Goal: Task Accomplishment & Management: Use online tool/utility

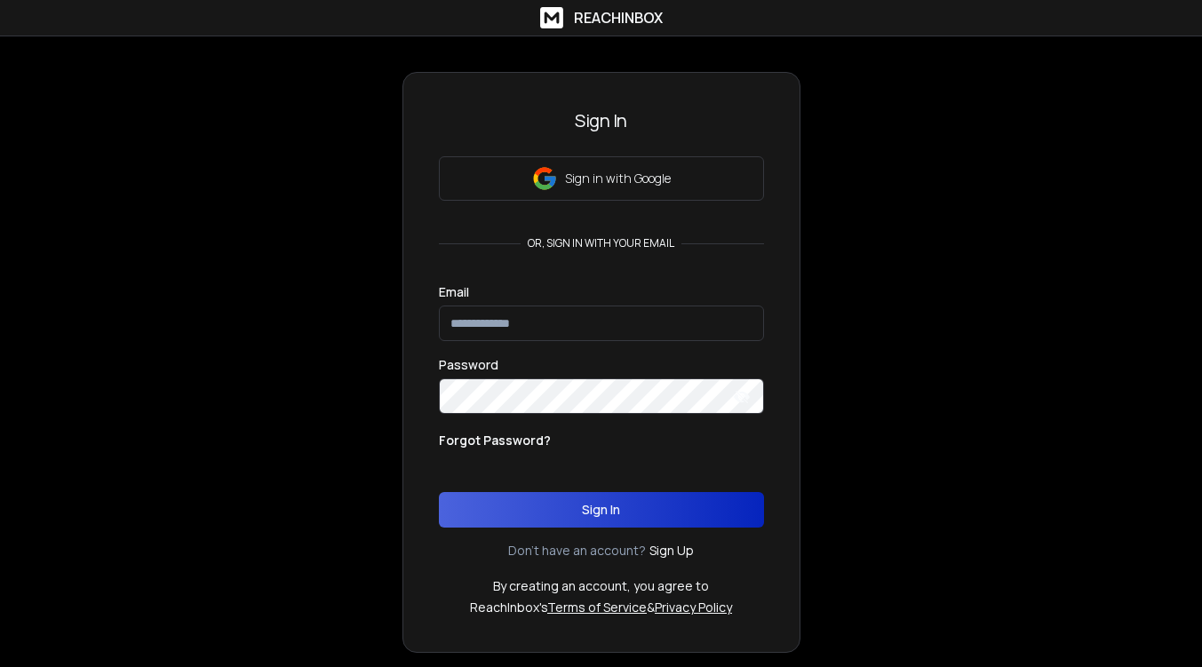
click at [599, 324] on input "email" at bounding box center [601, 324] width 325 height 36
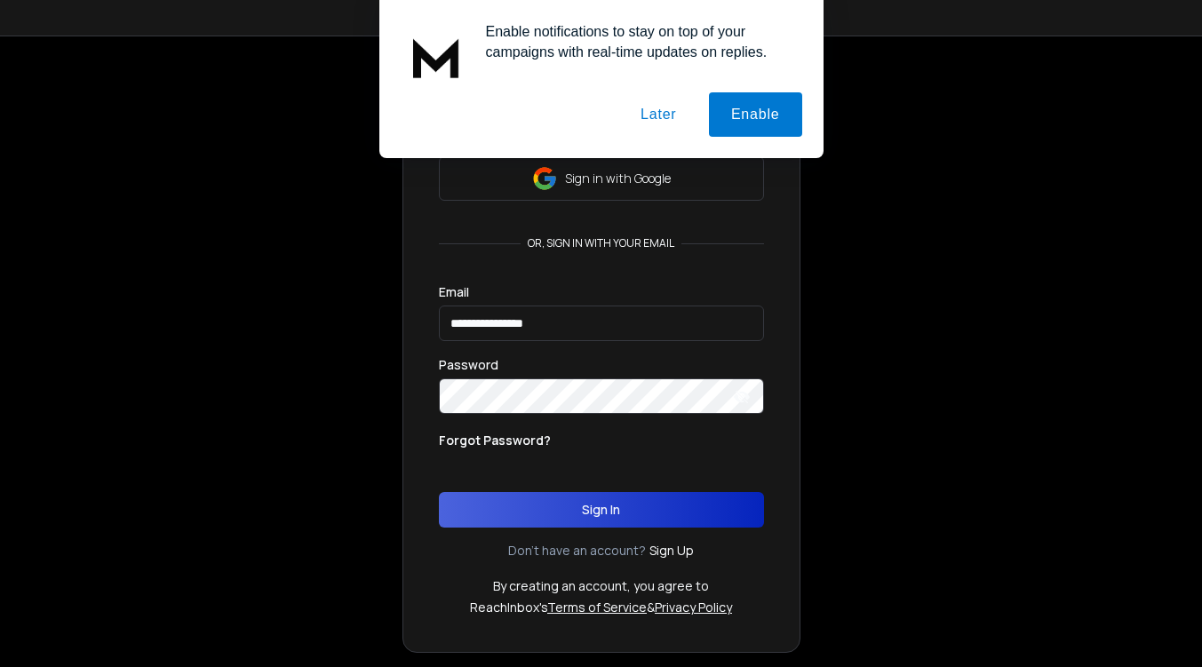
type input "**********"
click at [675, 116] on button "Later" at bounding box center [659, 114] width 80 height 44
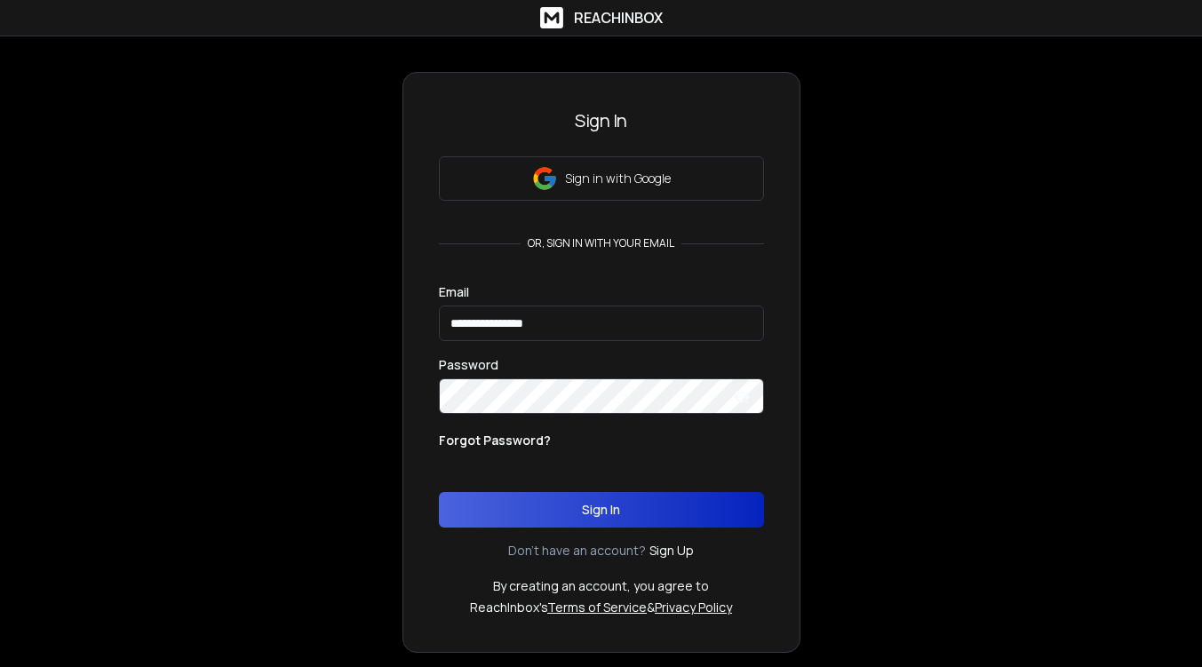
click at [582, 517] on button "Sign In" at bounding box center [601, 510] width 325 height 36
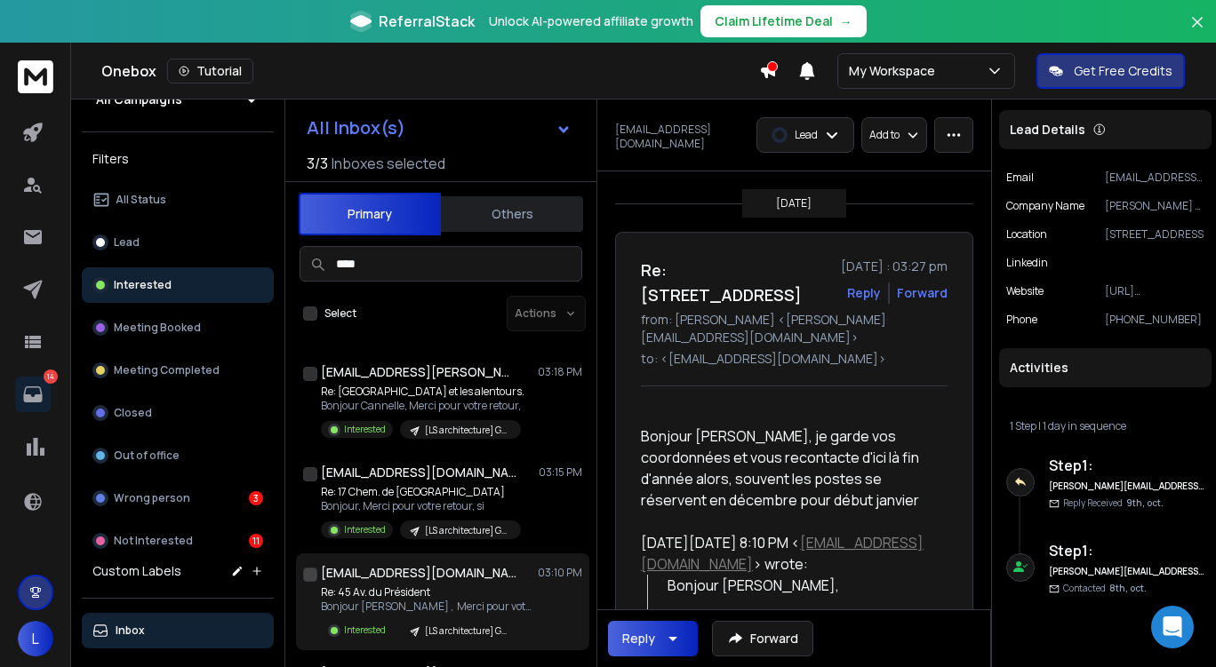
scroll to position [444, 0]
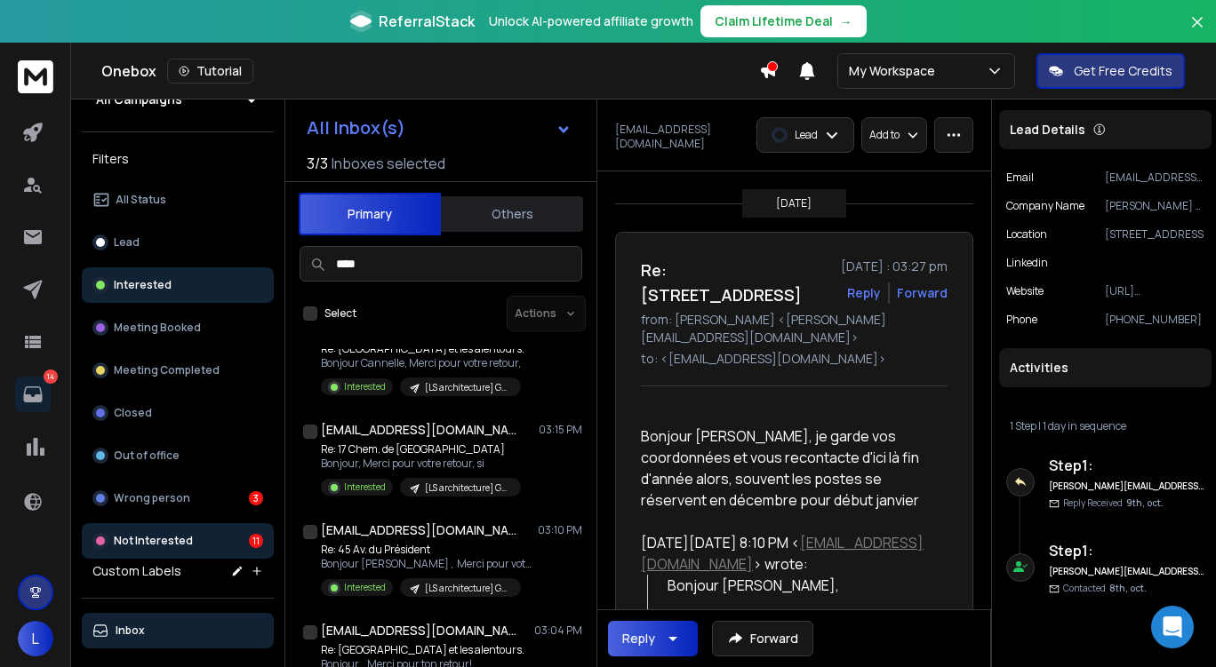
click at [206, 548] on button "Not Interested 11" at bounding box center [178, 541] width 192 height 36
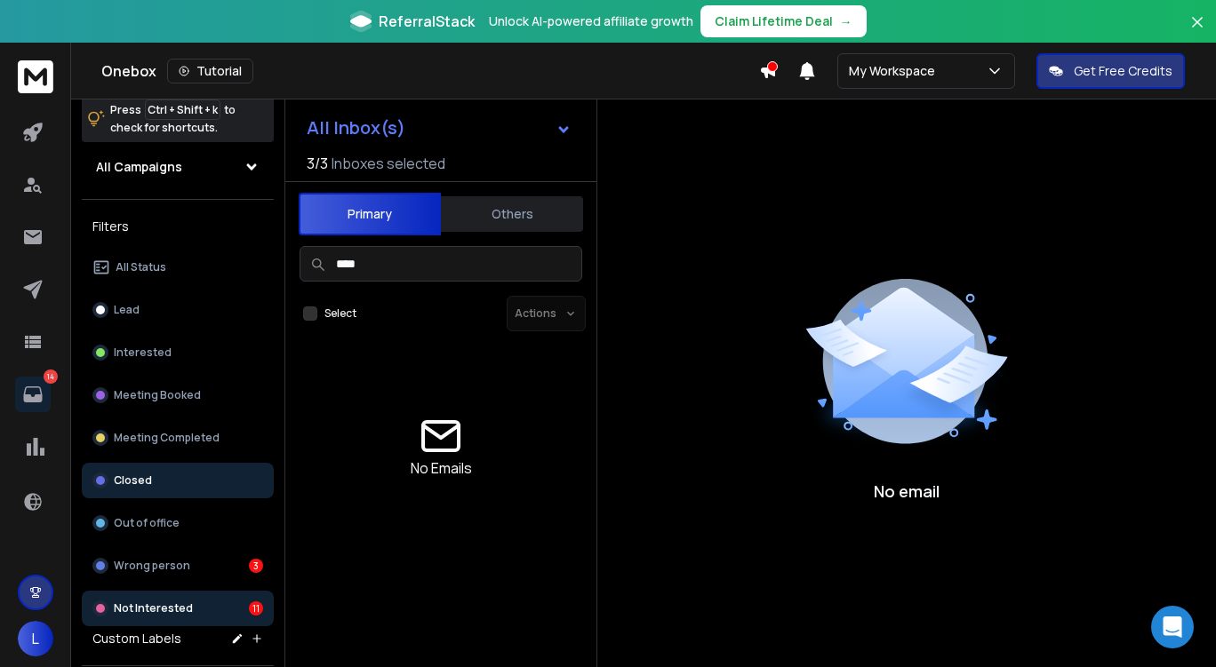
scroll to position [0, 0]
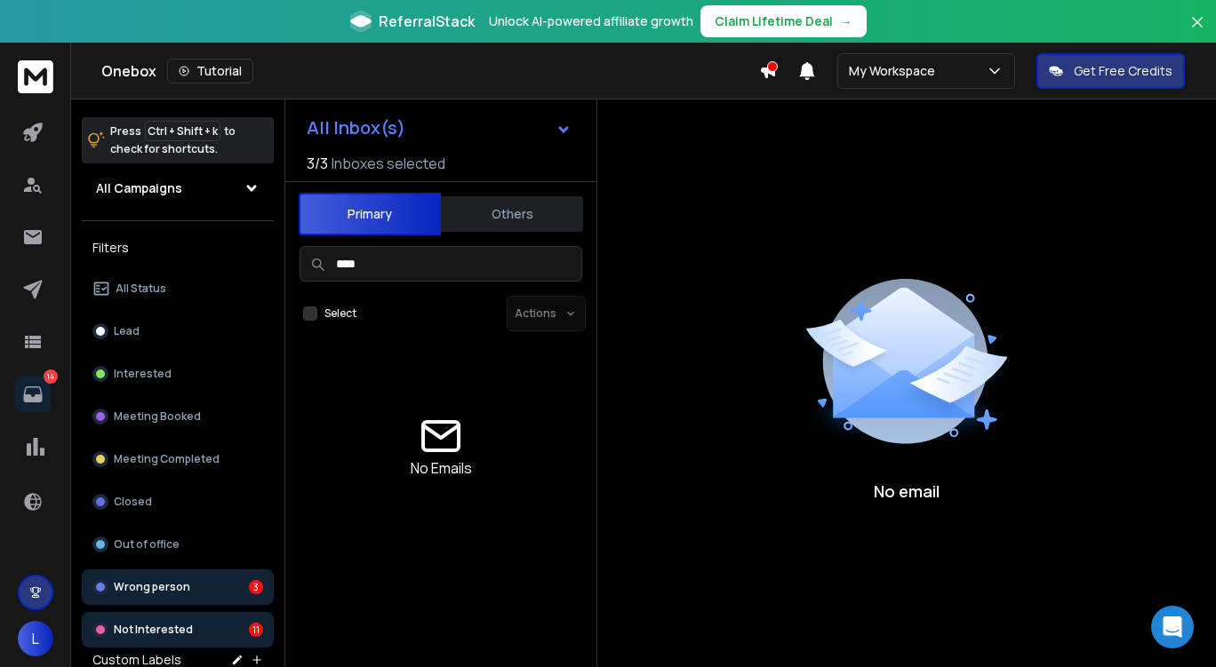
click at [200, 595] on button "Wrong person 3" at bounding box center [178, 588] width 192 height 36
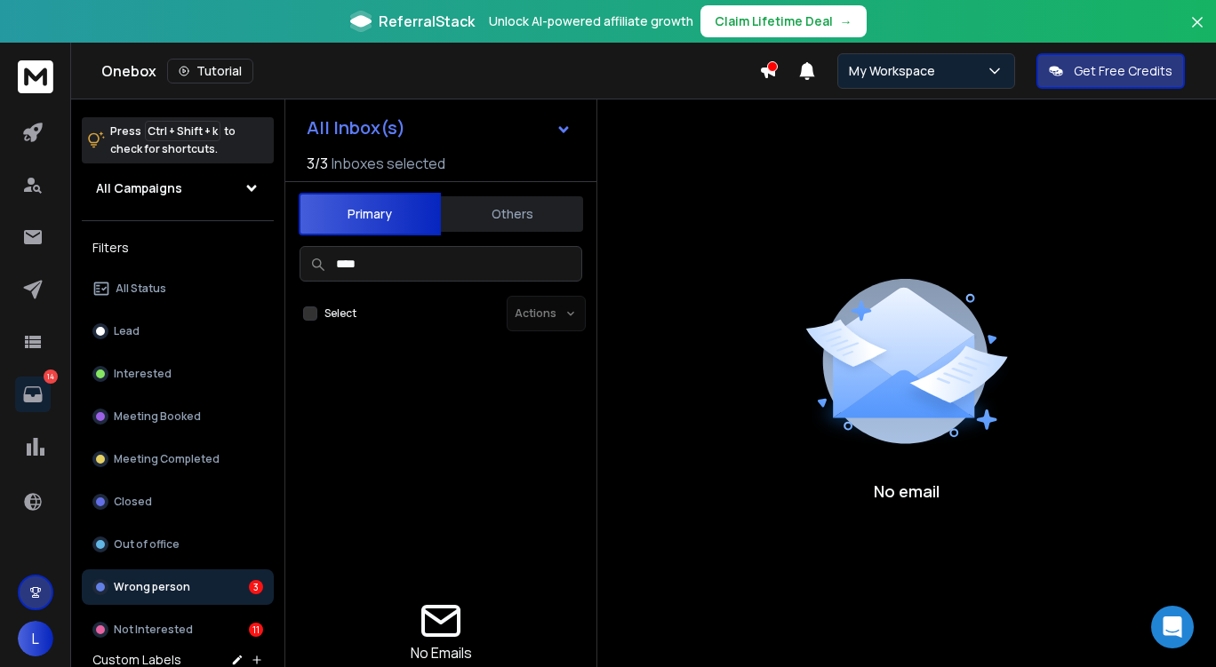
click at [922, 82] on button "My Workspace" at bounding box center [926, 71] width 178 height 36
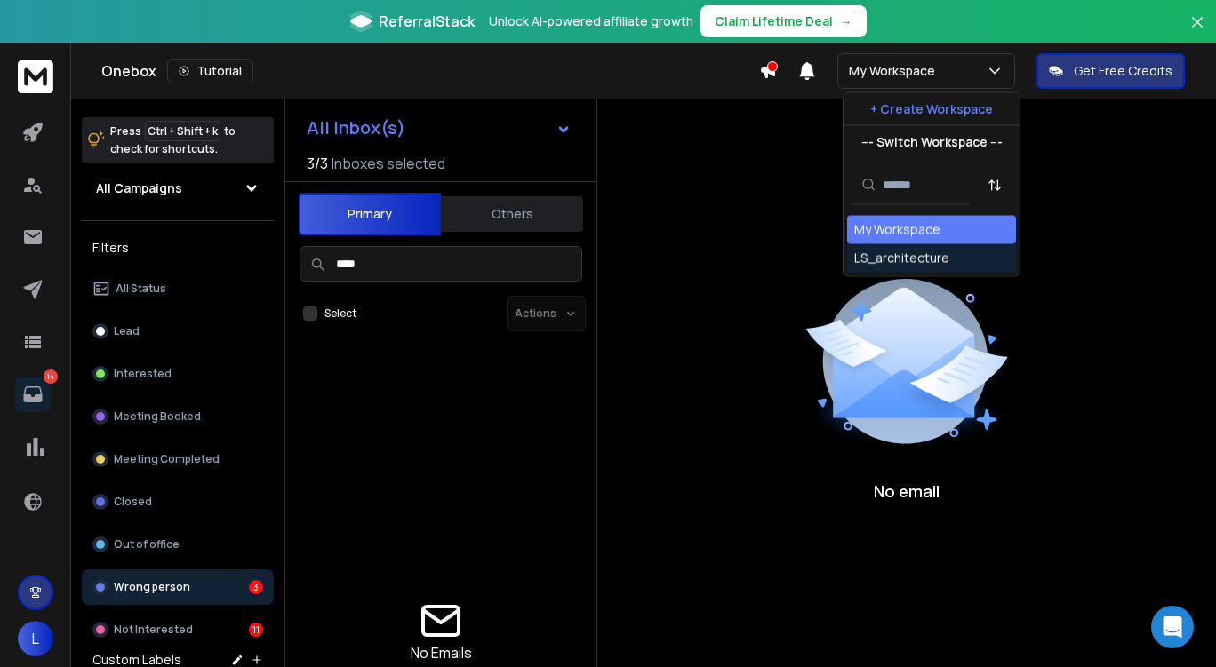
click at [916, 256] on div "LS_architecture" at bounding box center [901, 259] width 95 height 18
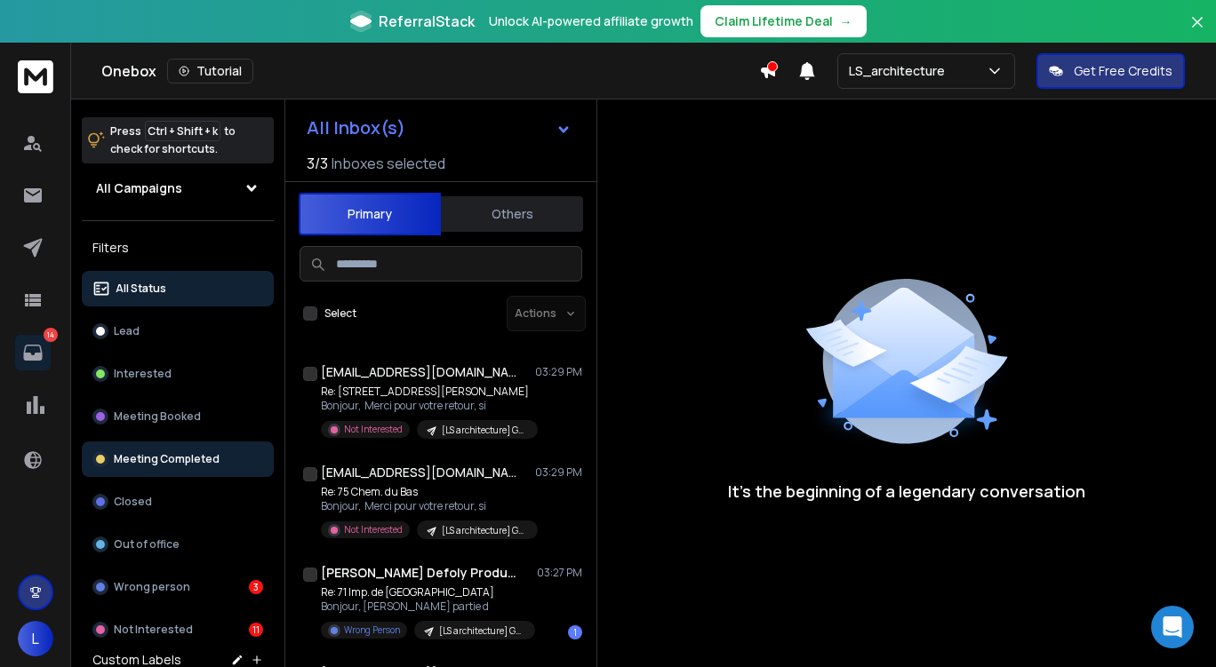
scroll to position [178, 0]
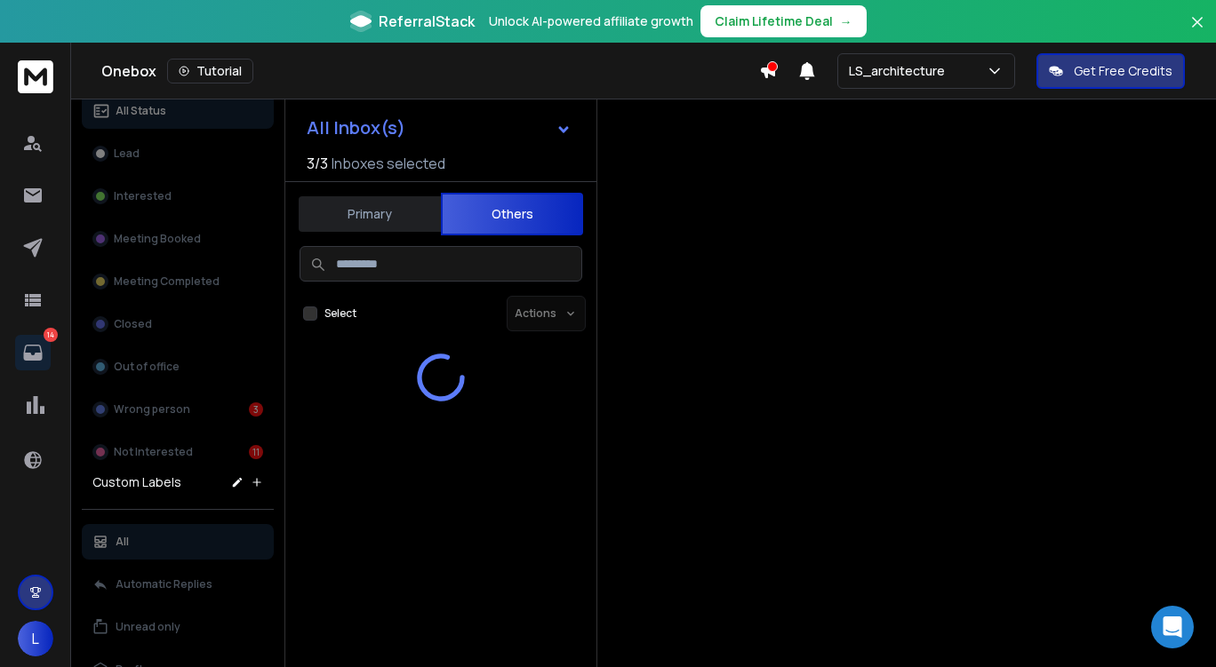
click at [480, 228] on button "Others" at bounding box center [512, 214] width 142 height 43
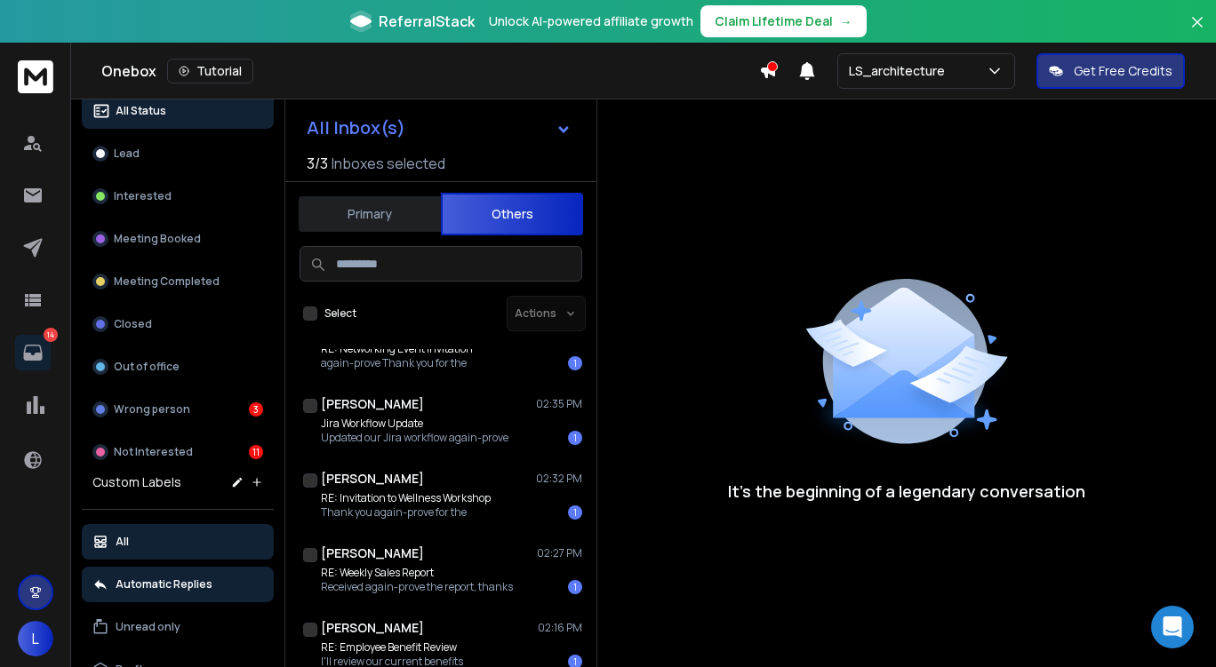
scroll to position [311, 0]
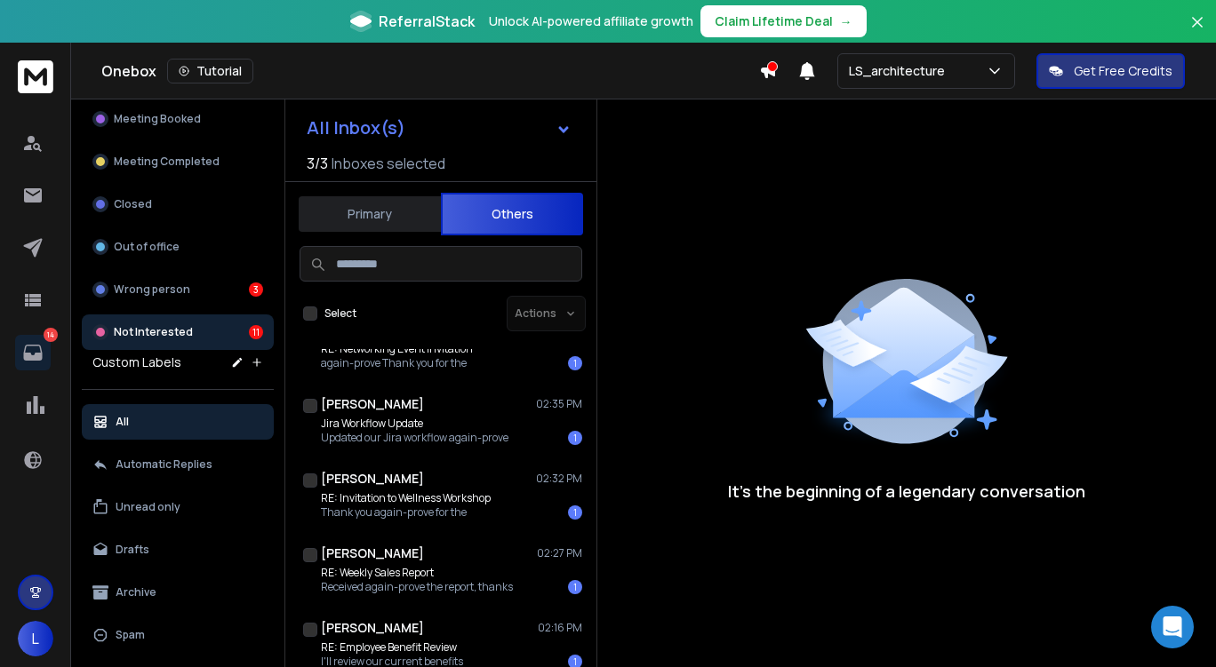
click at [211, 319] on button "Not Interested 11" at bounding box center [178, 333] width 192 height 36
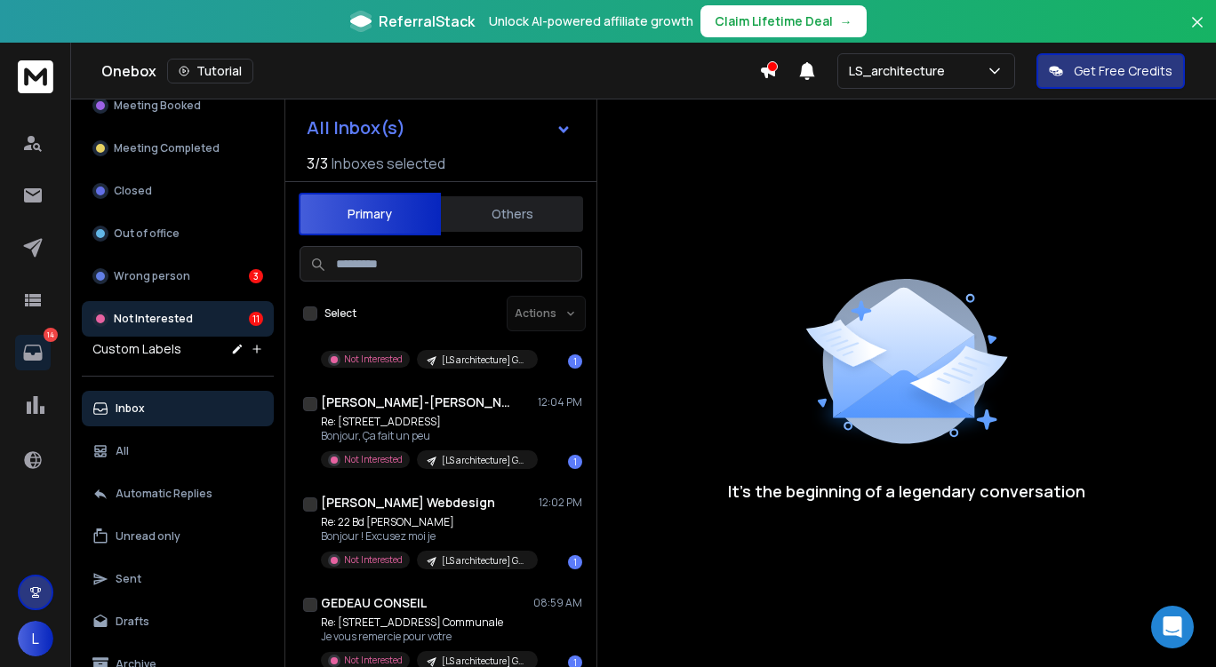
scroll to position [0, 0]
